Goal: Find contact information: Find contact information

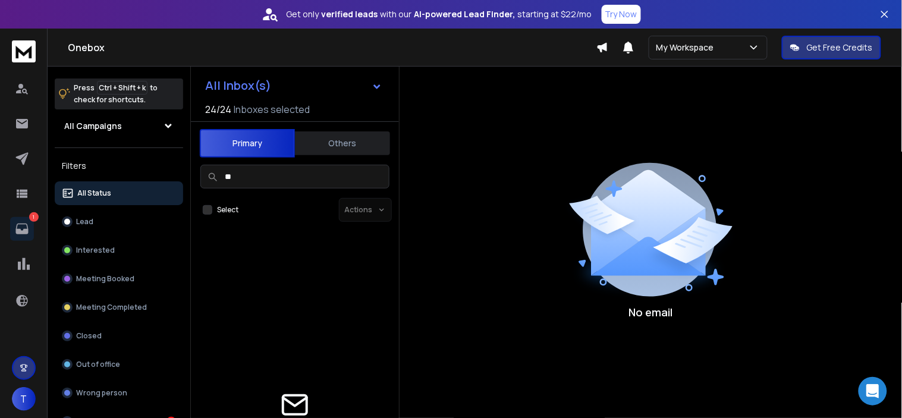
type input "*"
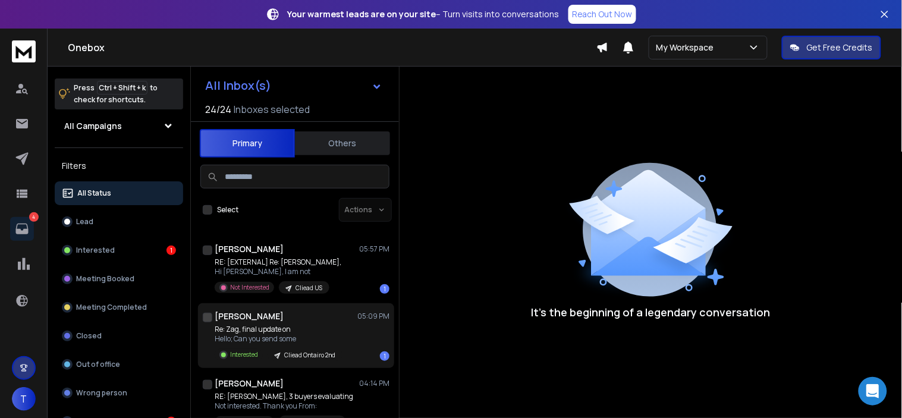
click at [228, 323] on div "Zag Dutton 05:09 PM Re: Zag, final update on Hello; Can you send some Intereste…" at bounding box center [302, 335] width 175 height 51
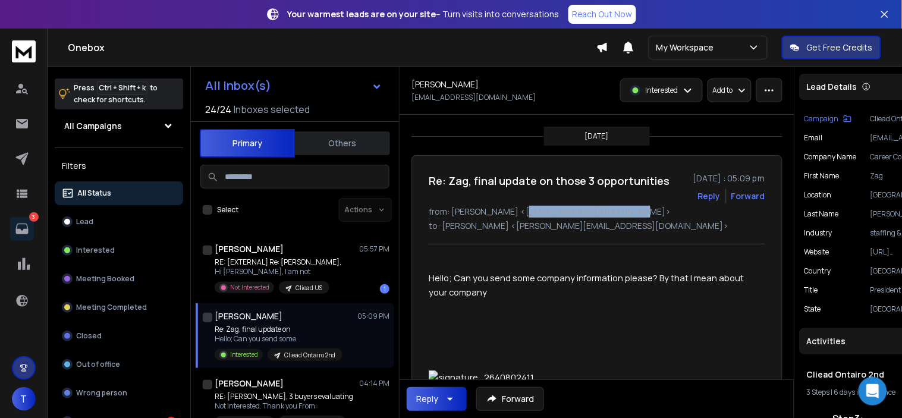
drag, startPoint x: 624, startPoint y: 213, endPoint x: 518, endPoint y: 217, distance: 106.5
click at [518, 217] on p "from: [PERSON_NAME] <[EMAIL_ADDRESS][DOMAIN_NAME]>" at bounding box center [597, 212] width 337 height 12
copy p "careerconnectionsinc.com"
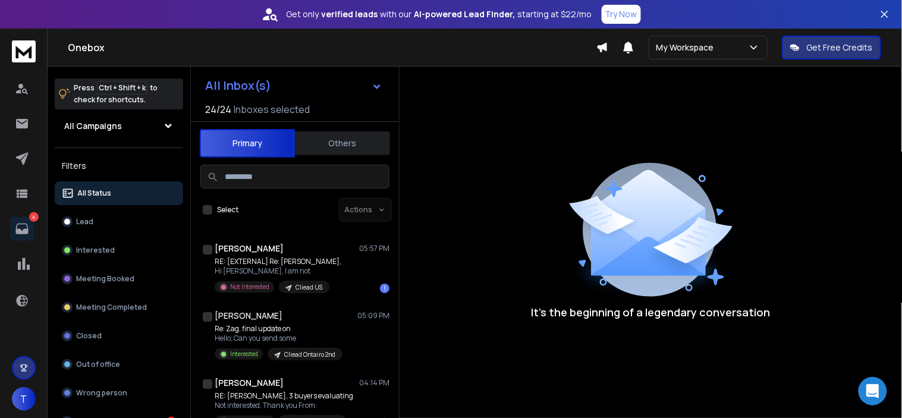
scroll to position [67, 0]
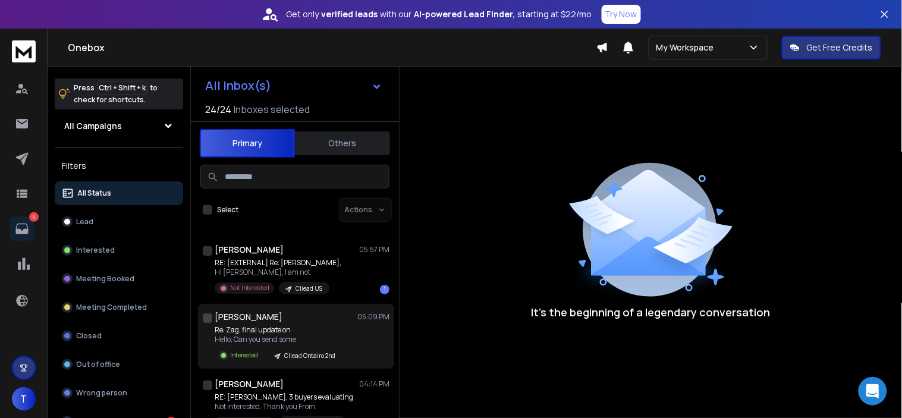
click at [280, 316] on div "[PERSON_NAME] 05:09 PM" at bounding box center [302, 317] width 175 height 12
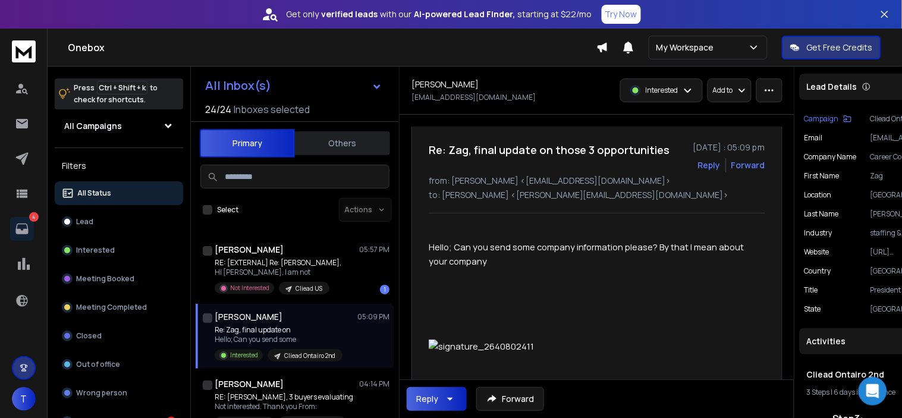
scroll to position [36, 0]
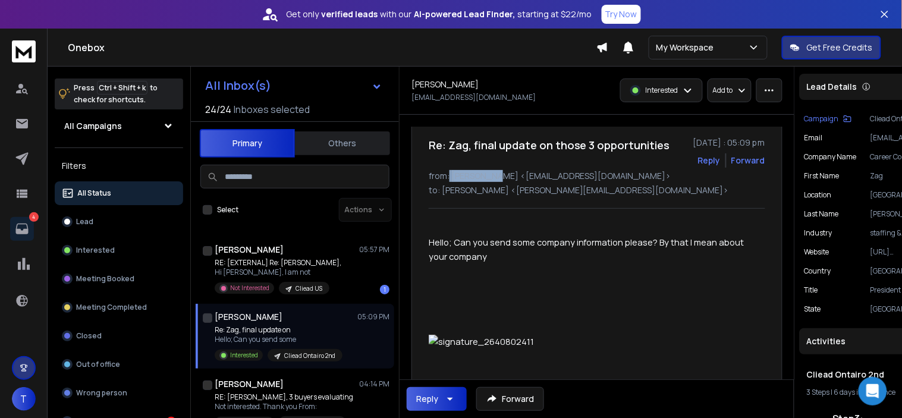
drag, startPoint x: 494, startPoint y: 177, endPoint x: 448, endPoint y: 174, distance: 45.9
click at [448, 174] on p "from: [PERSON_NAME] <[EMAIL_ADDRESS][DOMAIN_NAME]>" at bounding box center [597, 176] width 337 height 12
copy p "[PERSON_NAME]"
